Goal: Find specific page/section: Find specific page/section

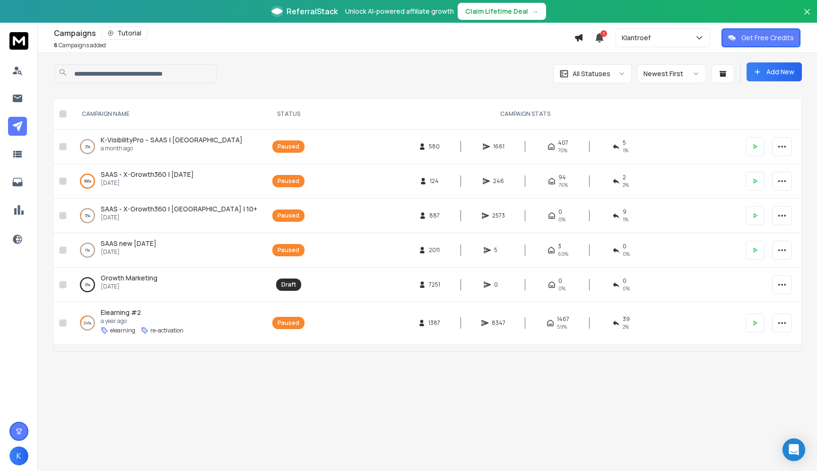
click at [655, 26] on div "Campaigns Tutorial 6 Campaigns added 1 Klantroef Get Free Credits" at bounding box center [408, 38] width 817 height 30
click at [655, 29] on button "Klantroef" at bounding box center [663, 37] width 95 height 19
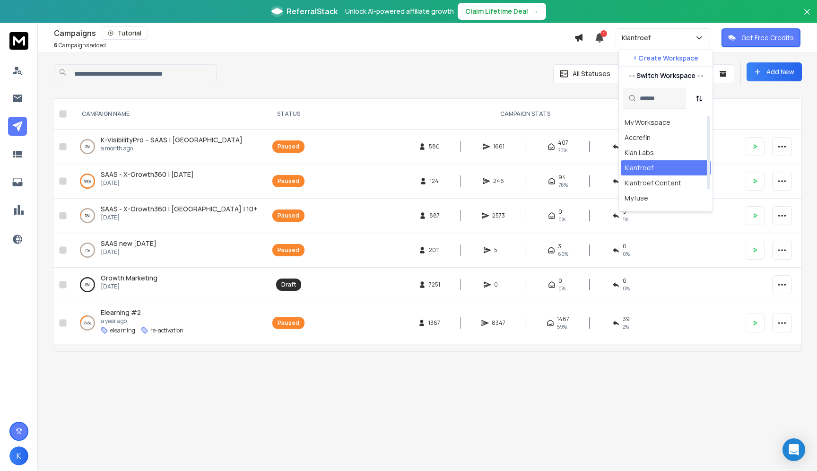
scroll to position [18, 0]
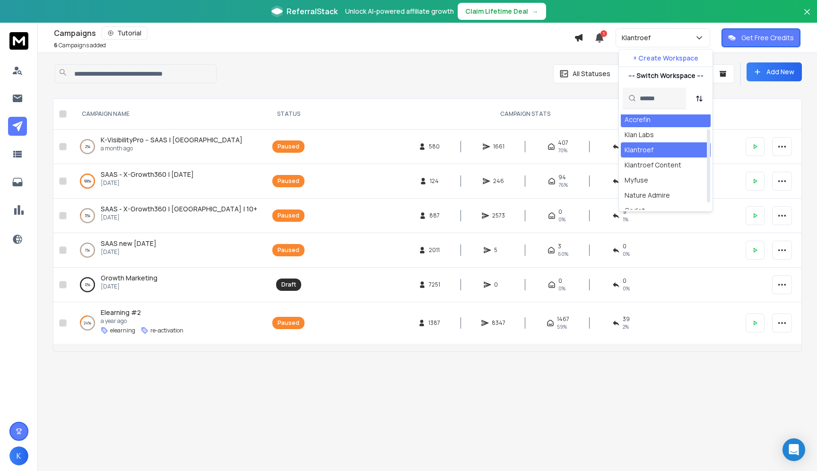
click at [643, 127] on div "Klan Labs" at bounding box center [666, 134] width 90 height 15
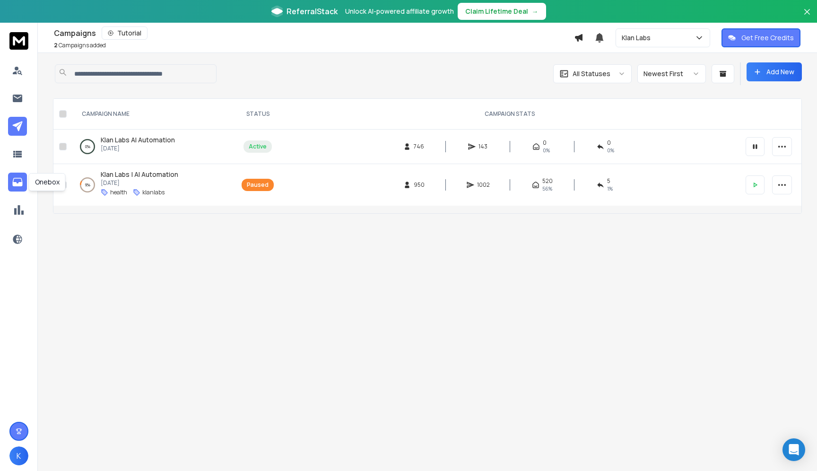
click at [14, 183] on icon at bounding box center [17, 182] width 10 height 9
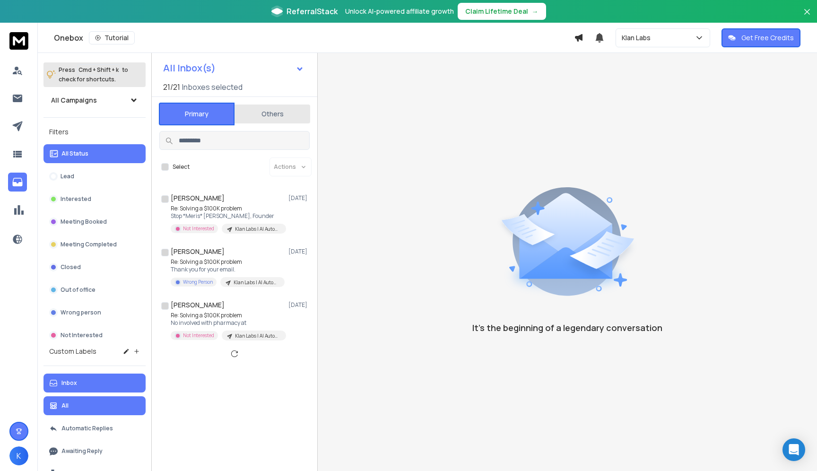
click at [81, 397] on button "All" at bounding box center [95, 405] width 102 height 19
